Goal: Task Accomplishment & Management: Manage account settings

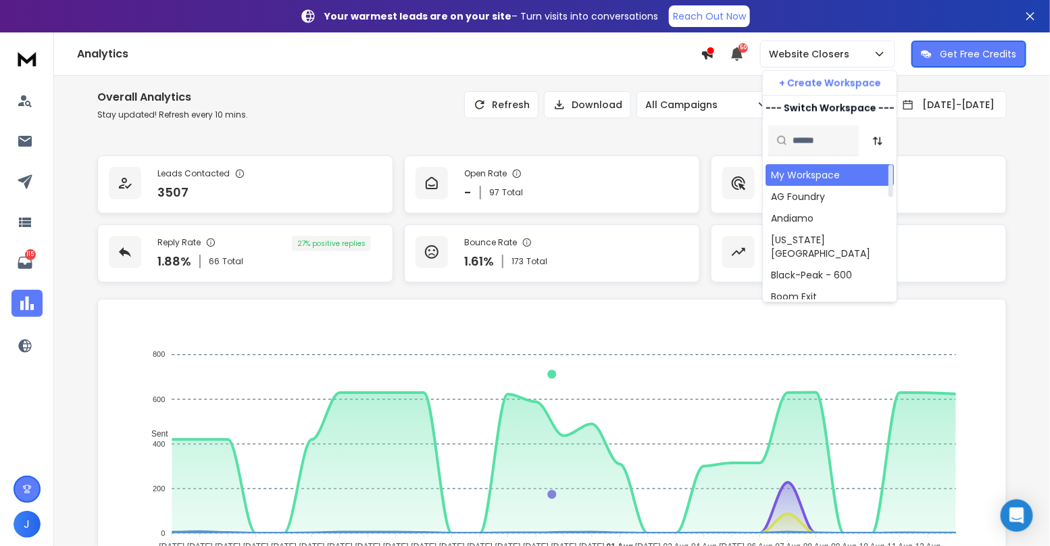
click at [813, 175] on div "My Workspace" at bounding box center [805, 175] width 69 height 14
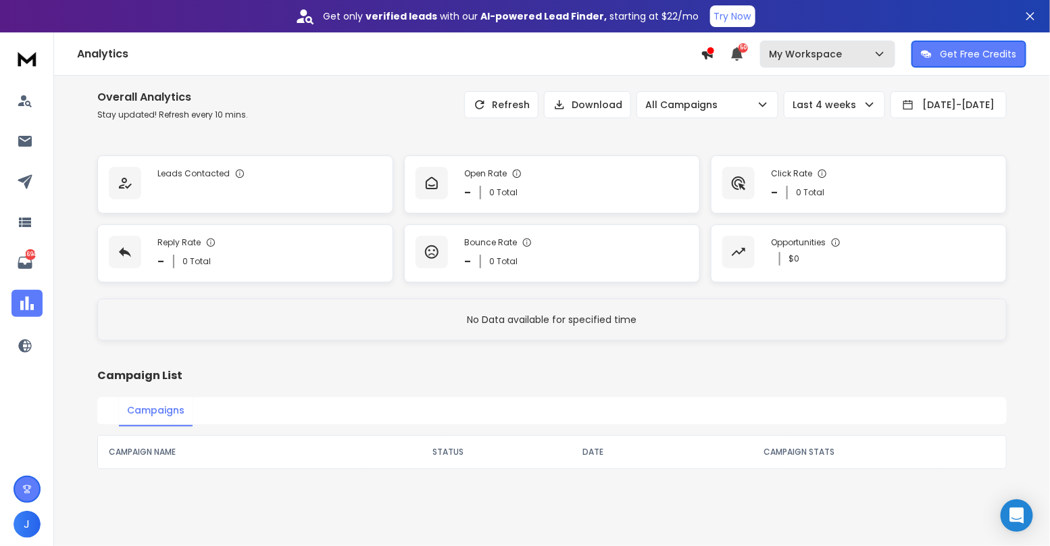
click at [869, 59] on div "My Workspace" at bounding box center [828, 54] width 118 height 14
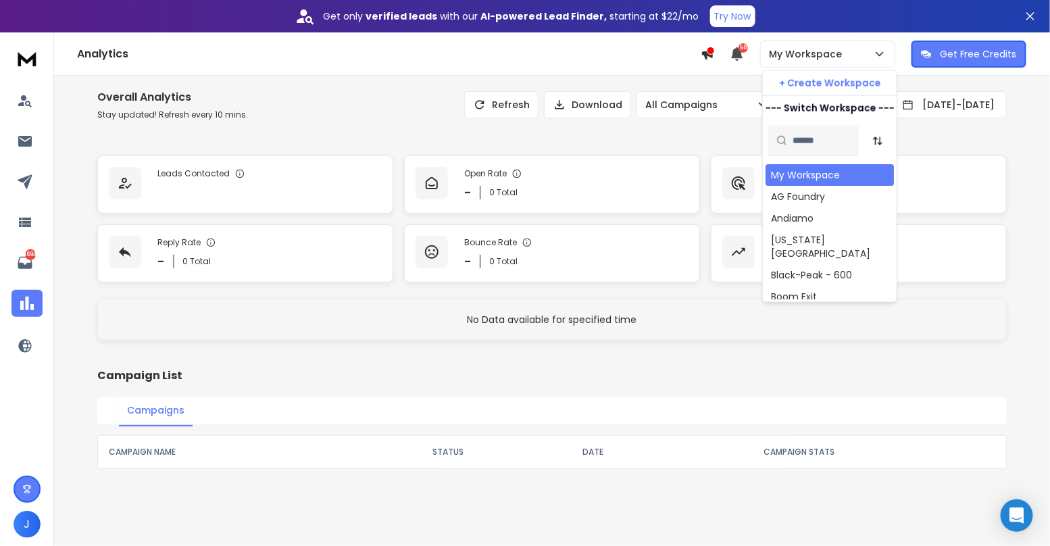
click at [636, 57] on h1 "Analytics" at bounding box center [389, 54] width 624 height 16
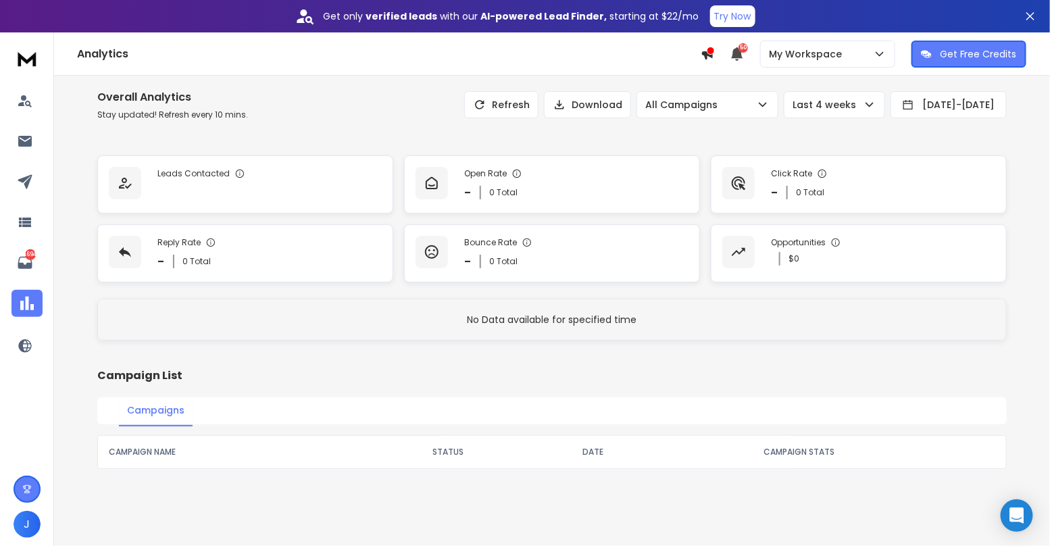
click at [401, 42] on div "Analytics 50 My Workspace Get Free Credits" at bounding box center [525, 53] width 1050 height 43
click at [867, 62] on button "My Workspace" at bounding box center [827, 54] width 135 height 27
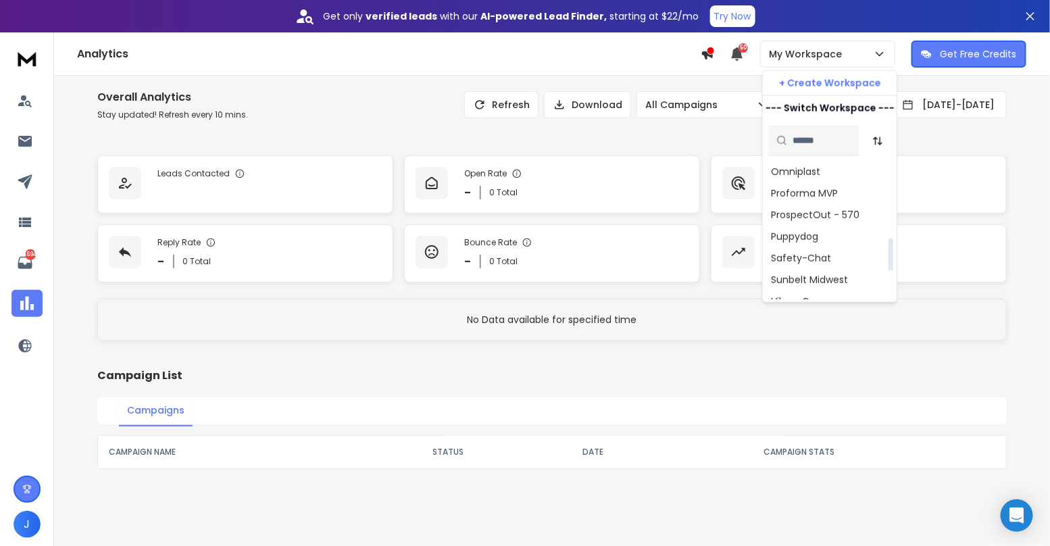
scroll to position [304, 0]
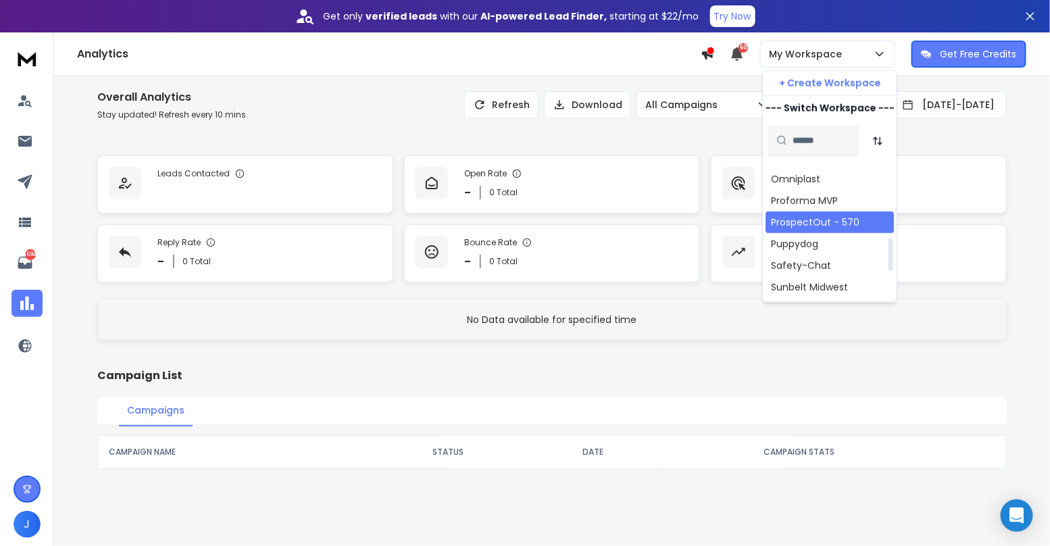
click at [846, 216] on div "ProspectOut - 570" at bounding box center [815, 223] width 88 height 14
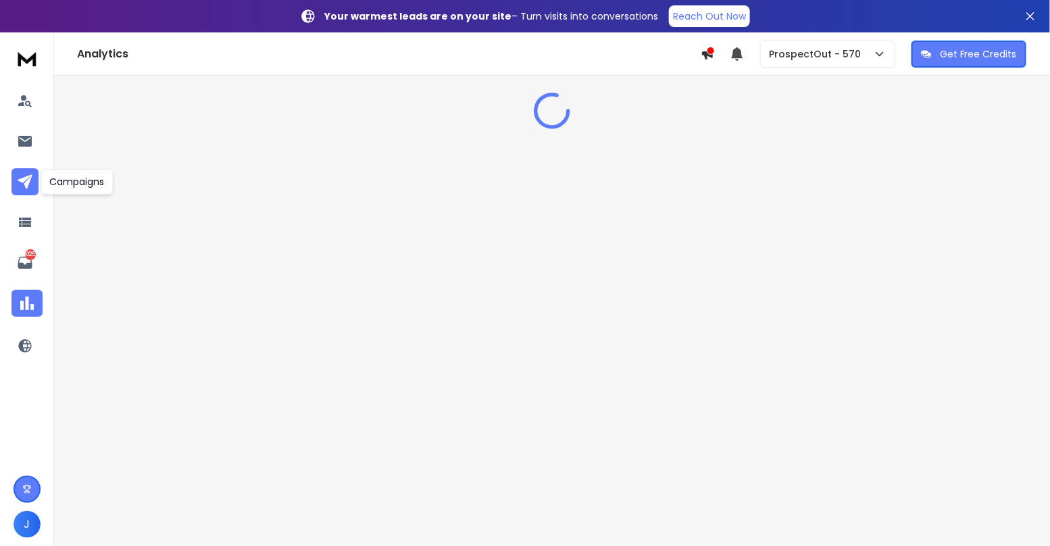
click at [24, 176] on icon at bounding box center [25, 182] width 16 height 16
click at [31, 179] on icon at bounding box center [25, 182] width 16 height 16
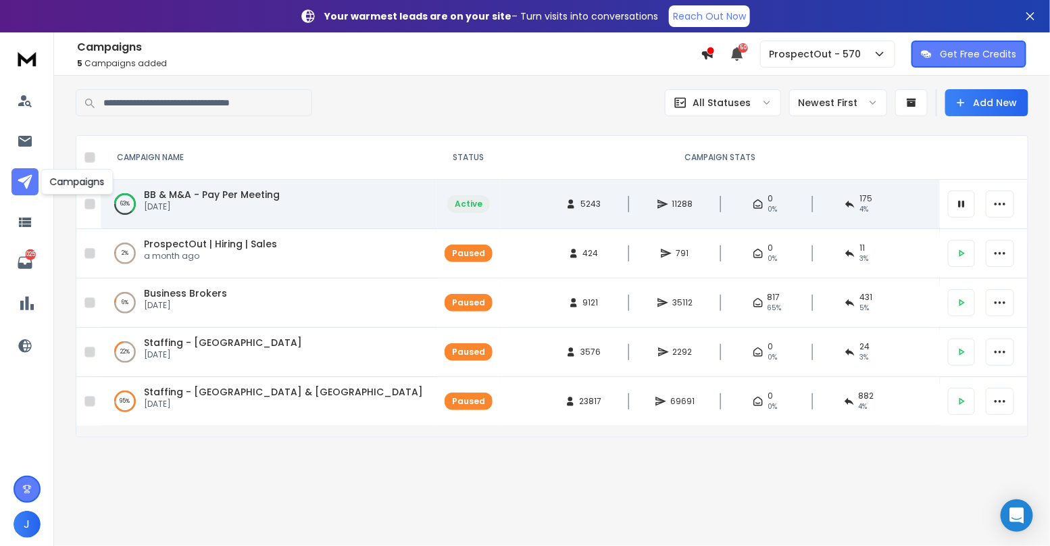
click at [226, 198] on span "BB & M&A - Pay Per Meeting" at bounding box center [212, 195] width 136 height 14
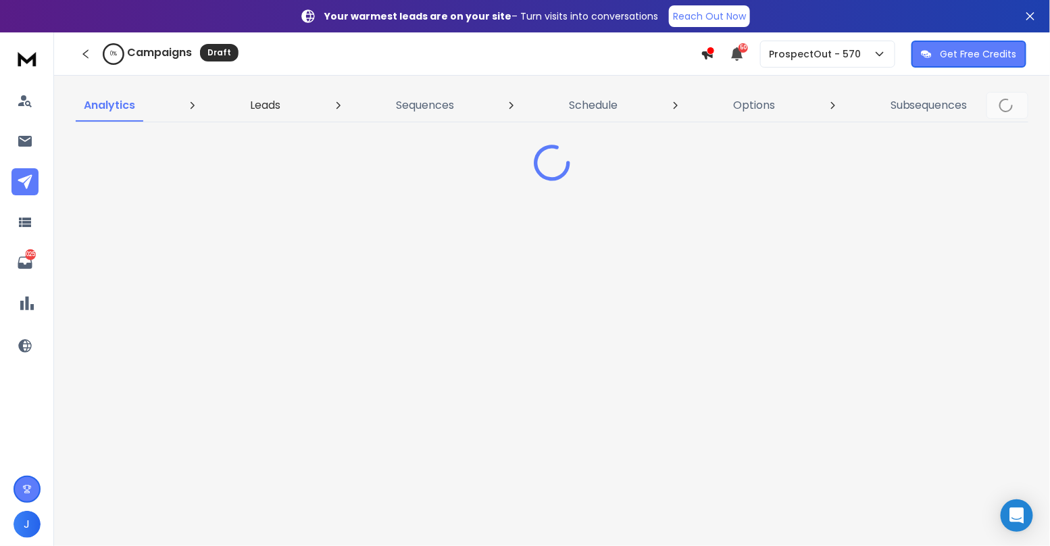
click at [272, 103] on p "Leads" at bounding box center [266, 105] width 30 height 16
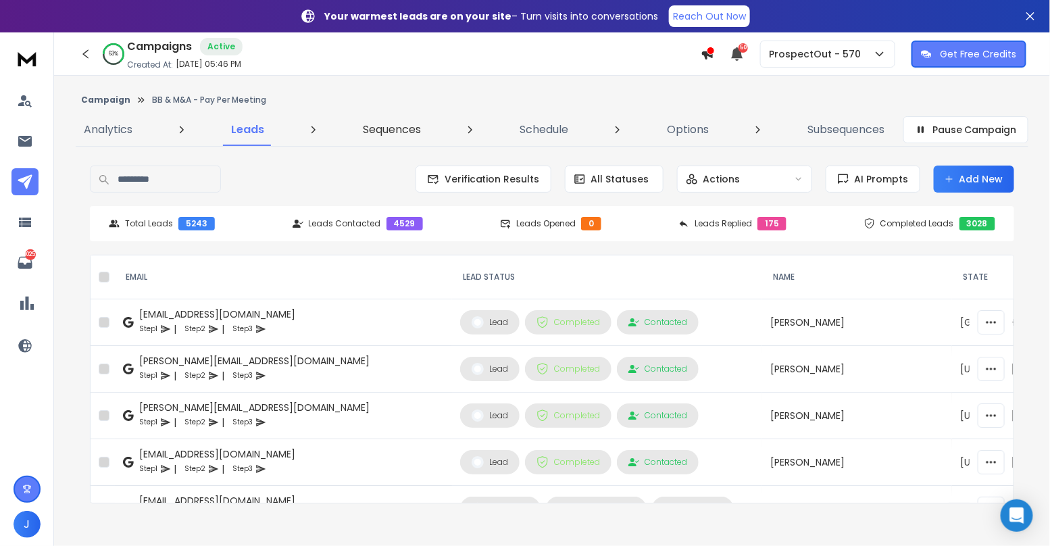
click at [404, 123] on p "Sequences" at bounding box center [392, 130] width 58 height 16
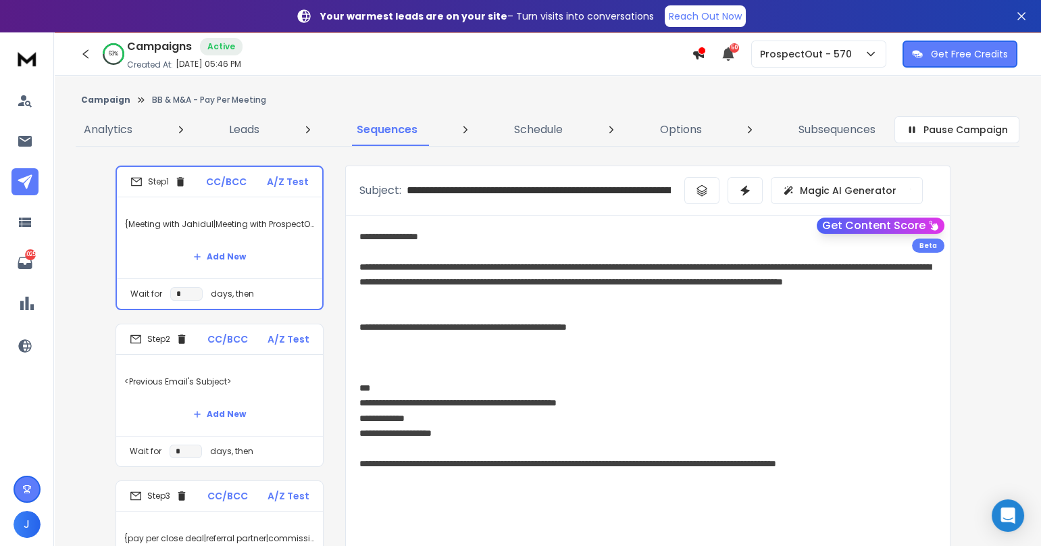
click at [288, 244] on div "Add New" at bounding box center [219, 256] width 189 height 27
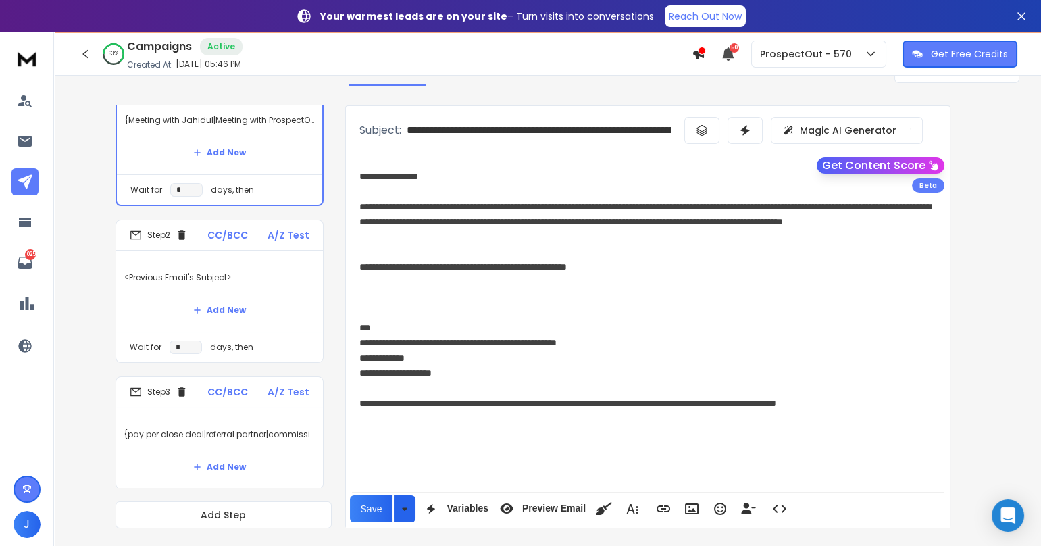
scroll to position [61, 0]
click at [252, 418] on p "{pay per close deal|referral partner|commission partner}" at bounding box center [219, 434] width 191 height 38
type input "**********"
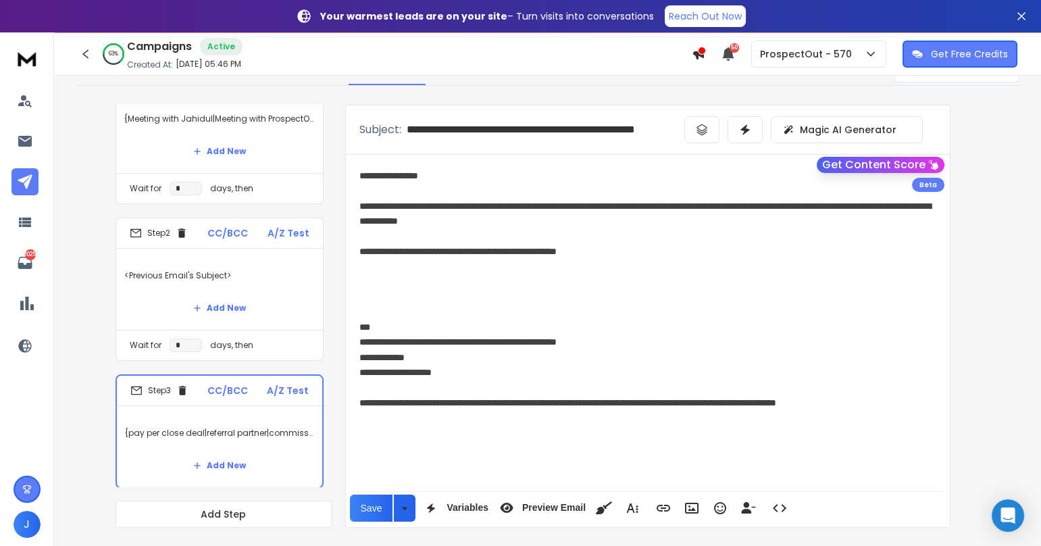
click at [273, 280] on p "<Previous Email's Subject>" at bounding box center [219, 276] width 191 height 38
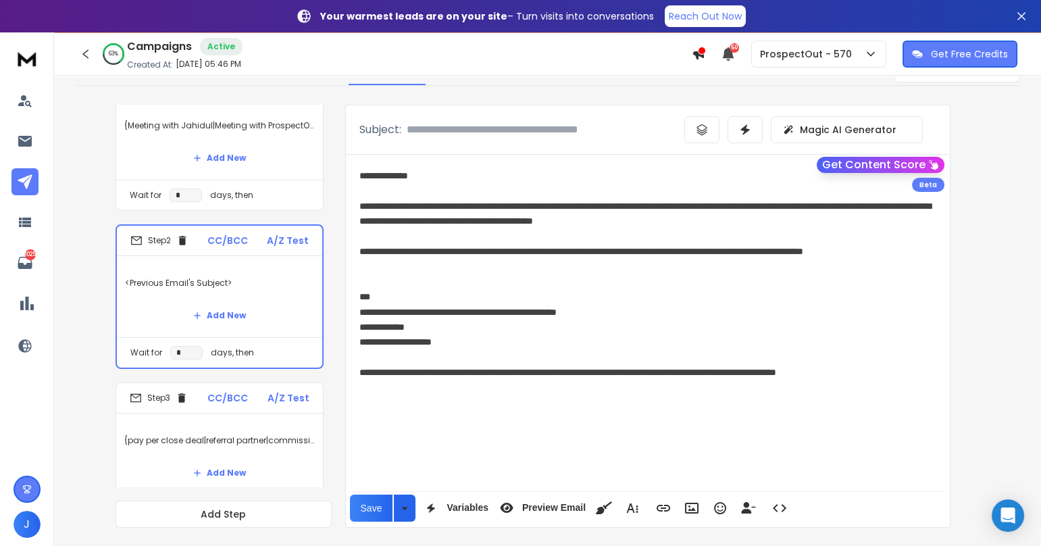
scroll to position [44, 0]
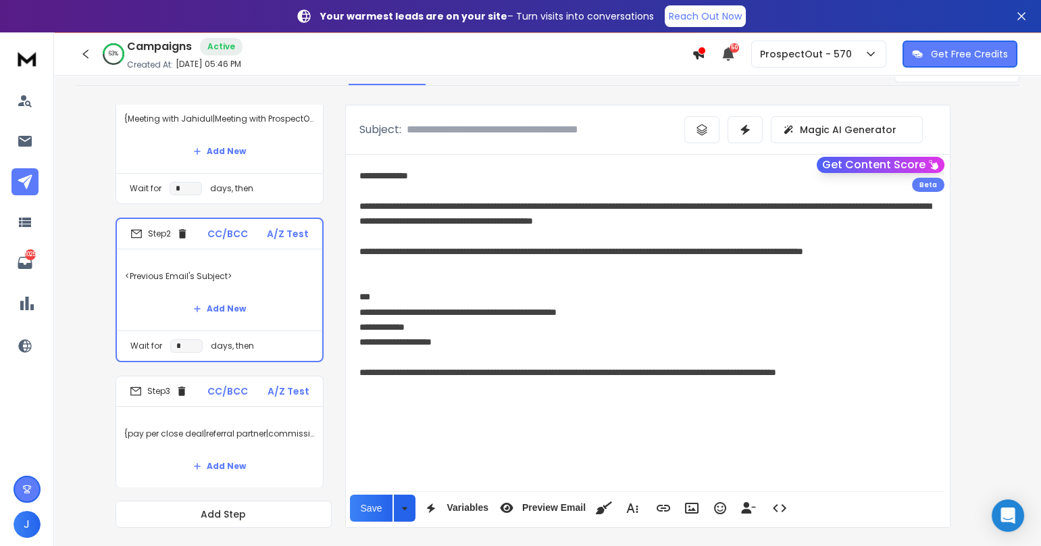
click at [258, 419] on p "{pay per close deal|referral partner|commission partner}" at bounding box center [219, 434] width 191 height 38
type input "**********"
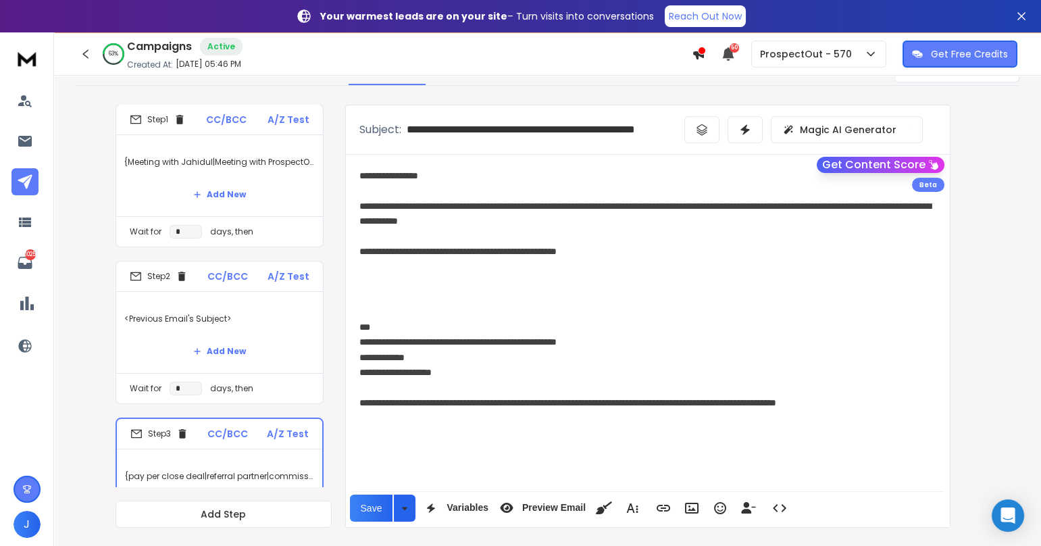
scroll to position [0, 0]
click at [20, 185] on icon at bounding box center [25, 182] width 16 height 16
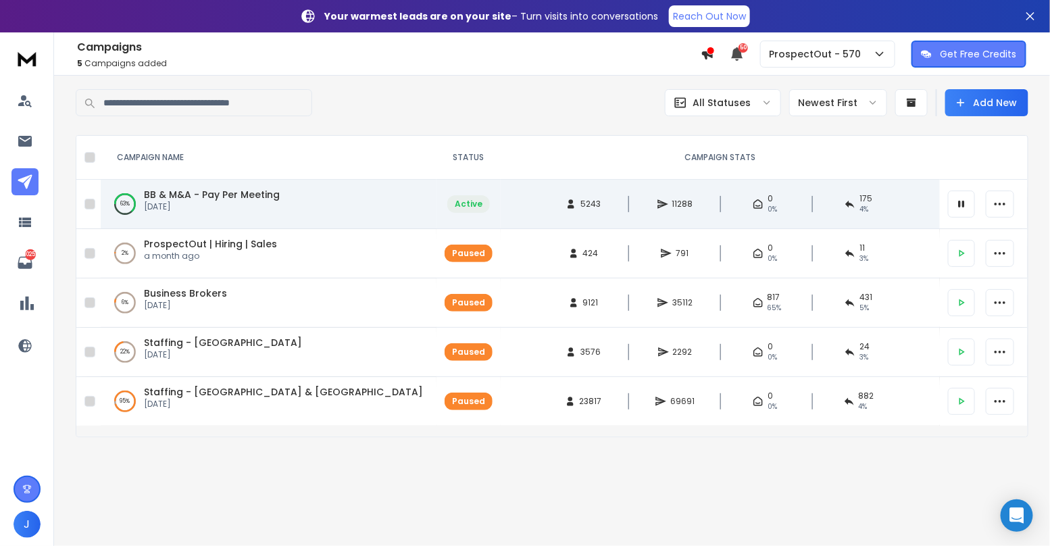
click at [200, 193] on span "BB & M&A - Pay Per Meeting" at bounding box center [212, 195] width 136 height 14
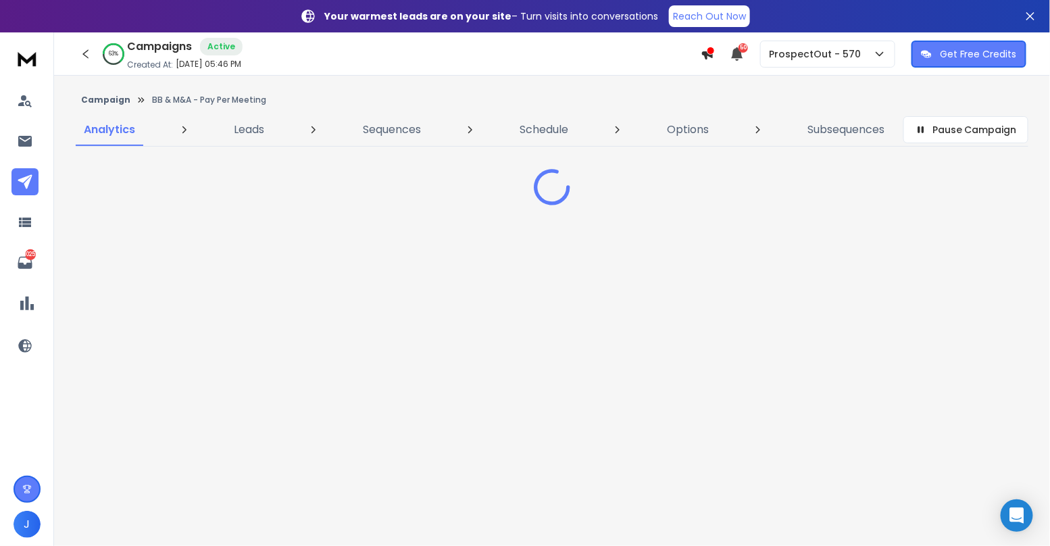
click at [369, 81] on div "Campaign BB & M&A - Pay Per Meeting Analytics Leads Sequences Schedule Options …" at bounding box center [552, 152] width 996 height 152
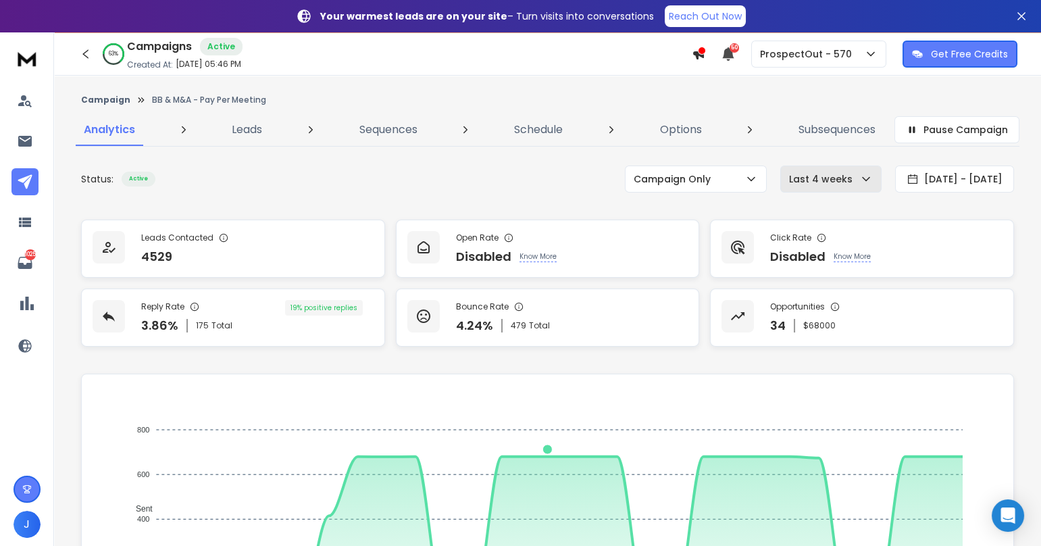
click at [780, 186] on button "Last 4 weeks" at bounding box center [830, 179] width 101 height 27
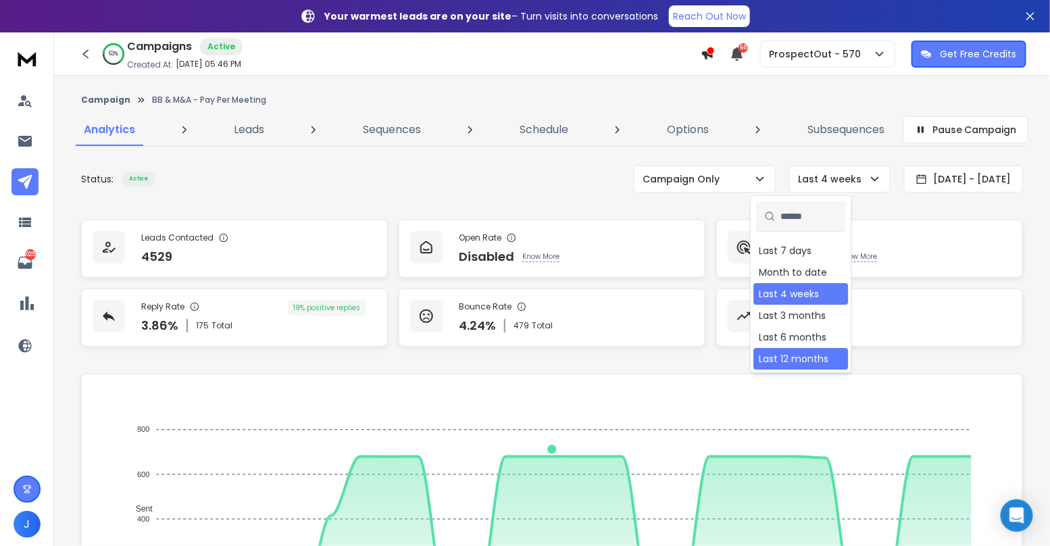
click at [770, 363] on div "Last 12 months" at bounding box center [794, 359] width 70 height 14
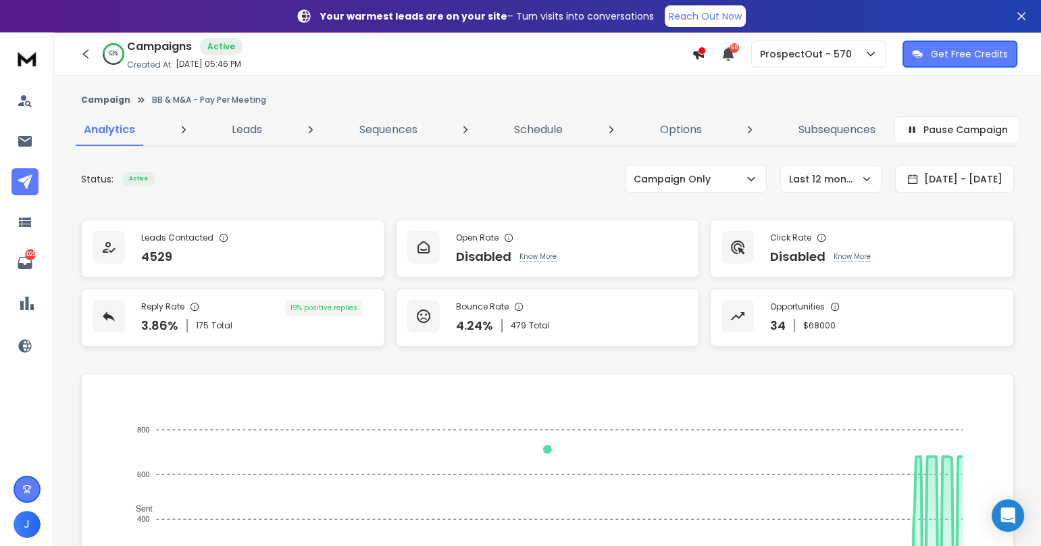
scroll to position [445, 0]
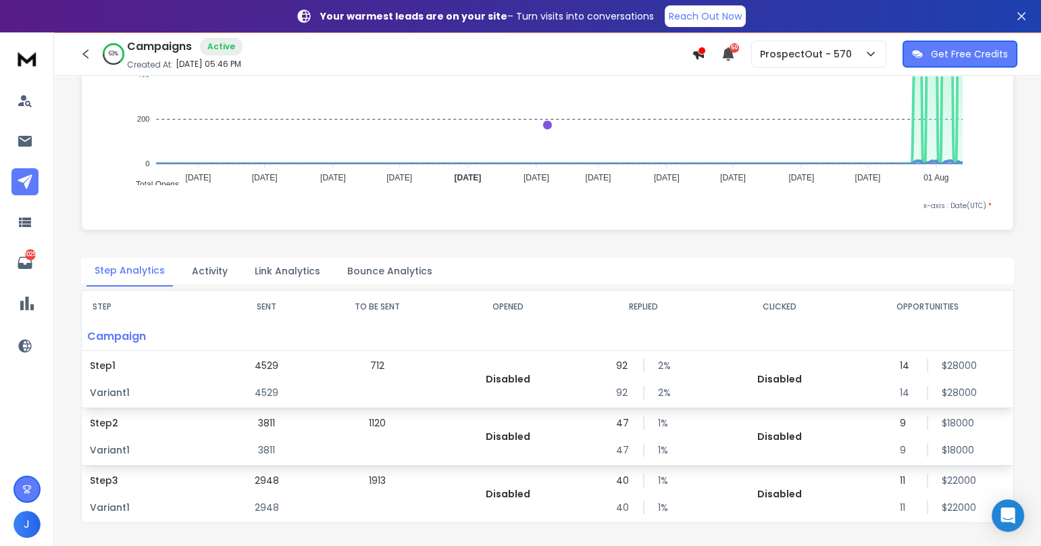
click at [499, 235] on div "Leads Contacted 4529 Open Rate Disabled Know More Click Rate Disabled Know More…" at bounding box center [547, 151] width 933 height 753
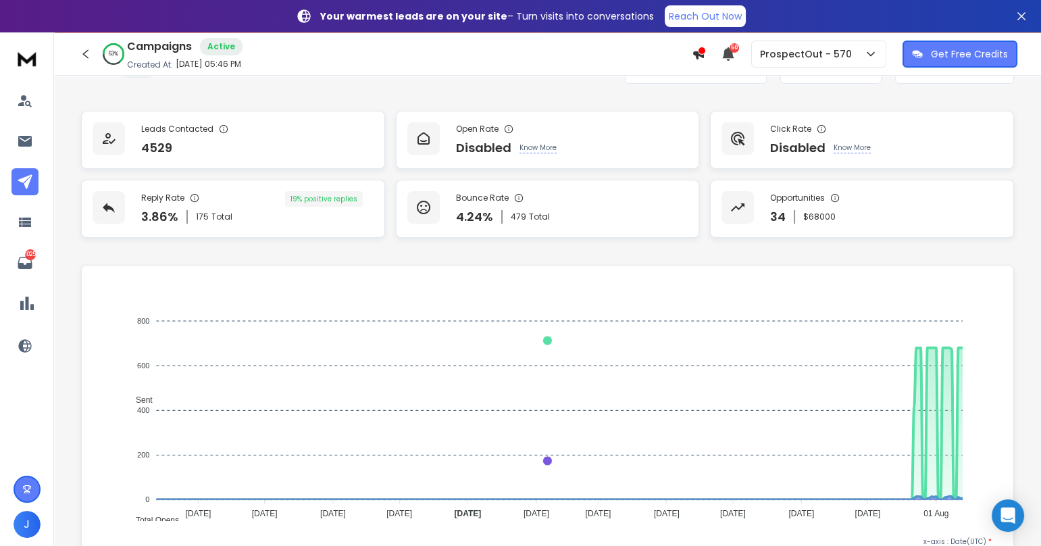
scroll to position [0, 0]
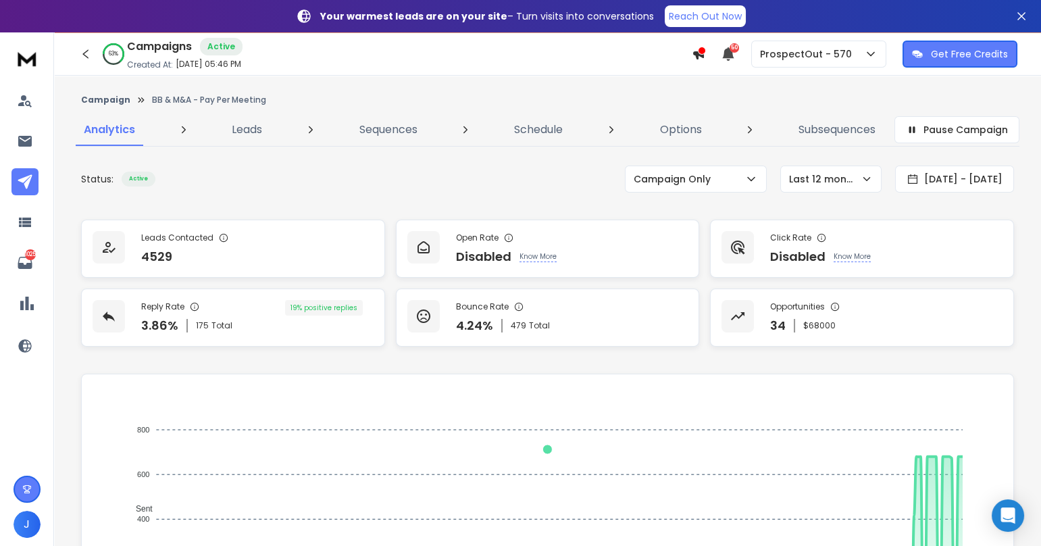
click at [445, 181] on div "Status: Active Pause Campaign Campaign Only Last 12 months [DATE] - [DATE]" at bounding box center [547, 179] width 933 height 27
